Goal: Communication & Community: Answer question/provide support

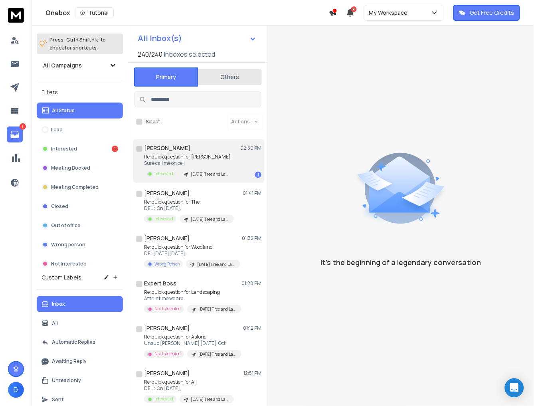
click at [177, 152] on div "jonathan hensley 02:50 PM Re: quick question for Hensley Sure call me on cell I…" at bounding box center [202, 161] width 117 height 34
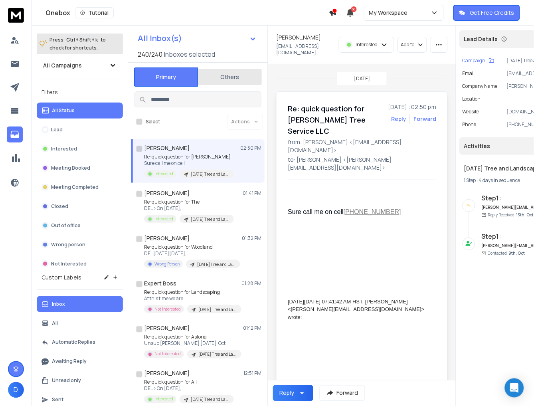
drag, startPoint x: 351, startPoint y: 125, endPoint x: 446, endPoint y: 174, distance: 107.7
click at [433, 138] on p "from: jonathan hensley <hensleytreeservice@yahoo.com>" at bounding box center [362, 146] width 149 height 16
copy p "hensleytreeservice@yahoo.com"
click at [318, 207] on div "Sure call me on cell 808-868-1161" at bounding box center [359, 212] width 142 height 10
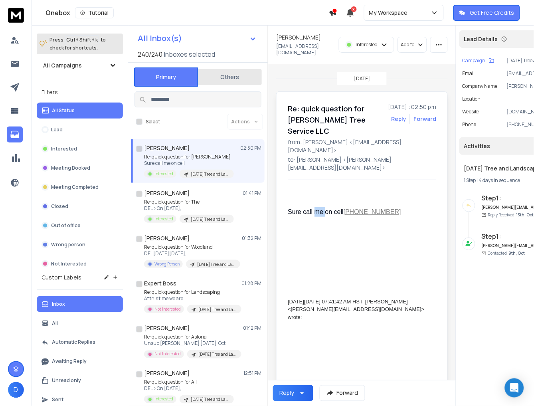
click at [318, 207] on div "Sure call me on cell 808-868-1161" at bounding box center [359, 212] width 142 height 10
copy div "Sure call me on cell 808-868-1161"
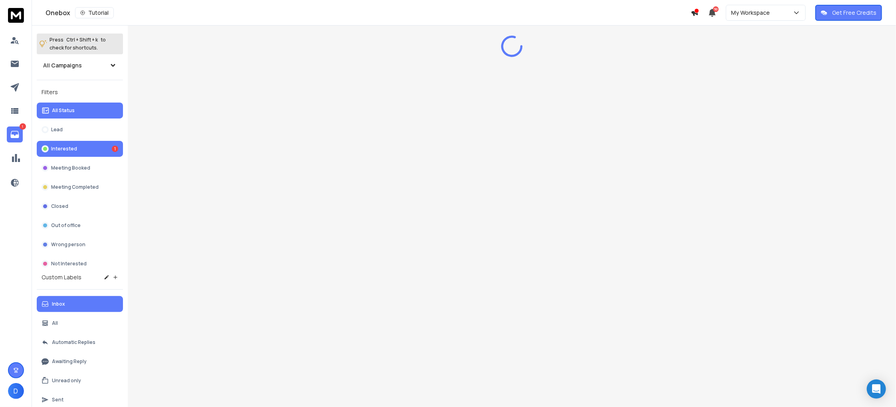
click at [74, 150] on button "Interested 1" at bounding box center [80, 149] width 86 height 16
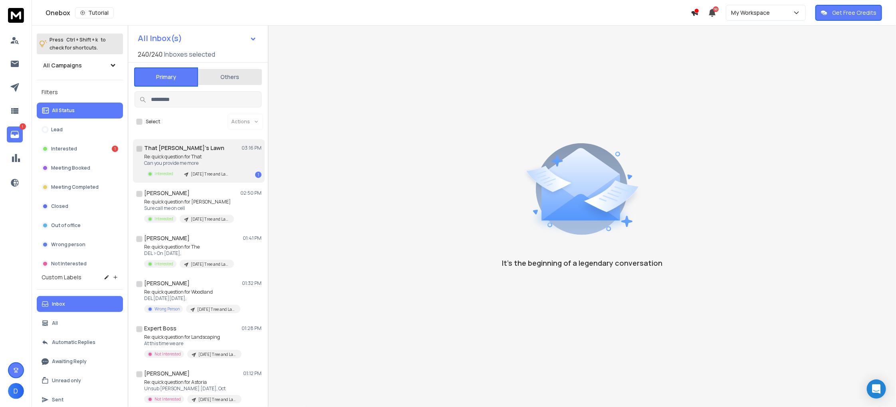
click at [210, 160] on p "Can you provide me more" at bounding box center [189, 163] width 90 height 6
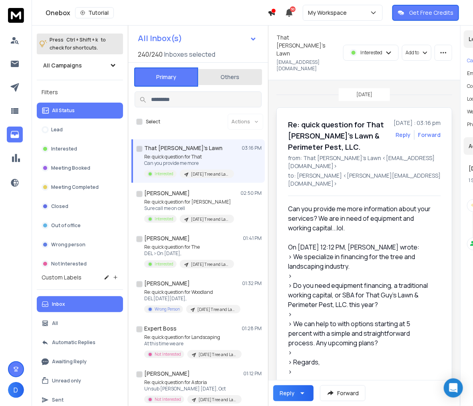
click at [425, 325] on div "Can you provide me more information about your services? We are in need of equi…" at bounding box center [364, 403] width 153 height 399
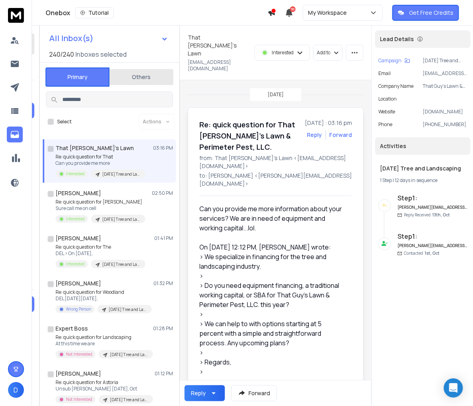
scroll to position [0, 96]
drag, startPoint x: 252, startPoint y: 133, endPoint x: 314, endPoint y: 136, distance: 61.9
click at [314, 154] on p "from: That [PERSON_NAME]'s Lawn <[EMAIL_ADDRESS][DOMAIN_NAME]>" at bounding box center [274, 162] width 153 height 16
copy p "[EMAIL_ADDRESS][DOMAIN_NAME]"
click at [260, 204] on div "Can you provide me more information about your services? We are in need of equi…" at bounding box center [274, 403] width 153 height 399
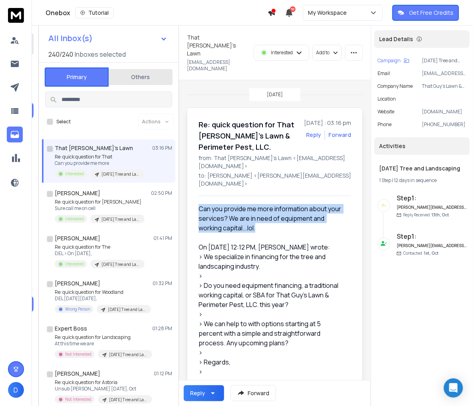
drag, startPoint x: 258, startPoint y: 190, endPoint x: 200, endPoint y: 171, distance: 61.0
click at [198, 204] on div "Can you provide me more information about your services? We are in need of equi…" at bounding box center [274, 403] width 153 height 399
copy div "Can you provide me more information about your services? We are in need of equi…"
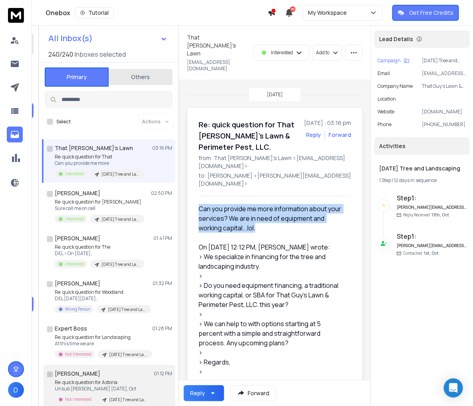
click at [191, 394] on div "Reply" at bounding box center [197, 393] width 15 height 8
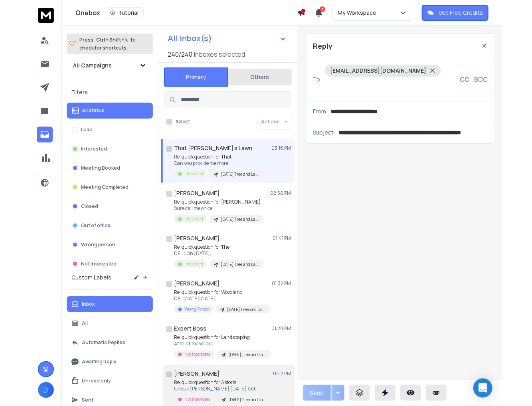
scroll to position [0, 0]
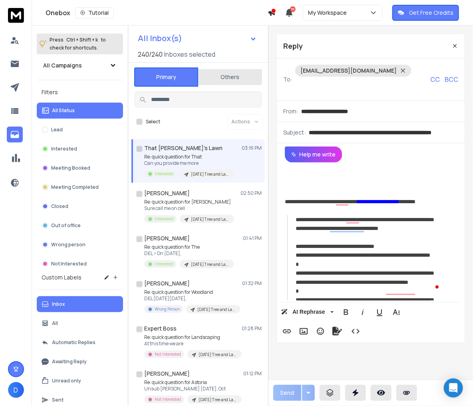
click at [313, 172] on div "To enrich screen reader interactions, please activate Accessibility in Grammarl…" at bounding box center [371, 174] width 172 height 9
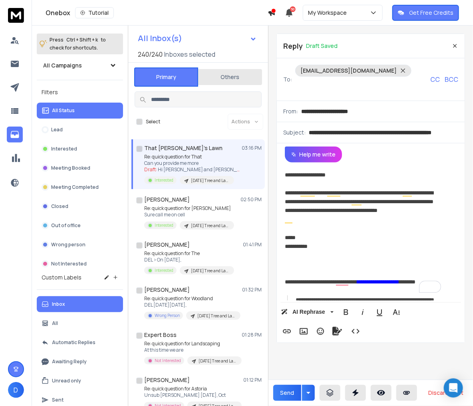
click at [283, 394] on button "Send" at bounding box center [287, 393] width 28 height 16
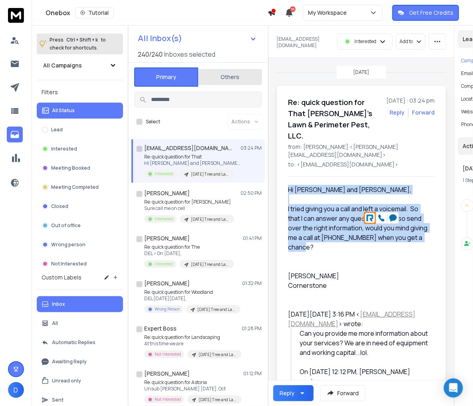
drag, startPoint x: 288, startPoint y: 170, endPoint x: 364, endPoint y: 231, distance: 96.6
copy div "Hi [PERSON_NAME] and [PERSON_NAME], I tried giving you a call and left a voicem…"
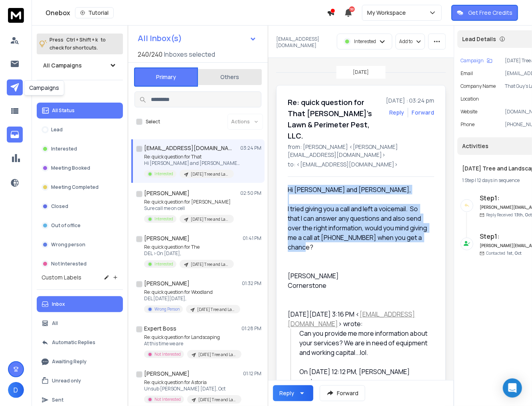
click at [14, 87] on icon at bounding box center [14, 87] width 8 height 8
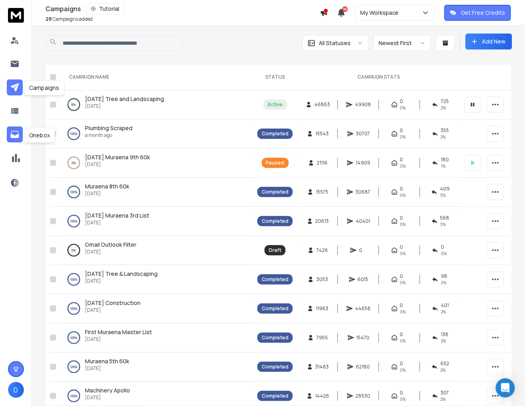
click at [17, 134] on icon at bounding box center [15, 135] width 10 height 10
